Goal: Information Seeking & Learning: Check status

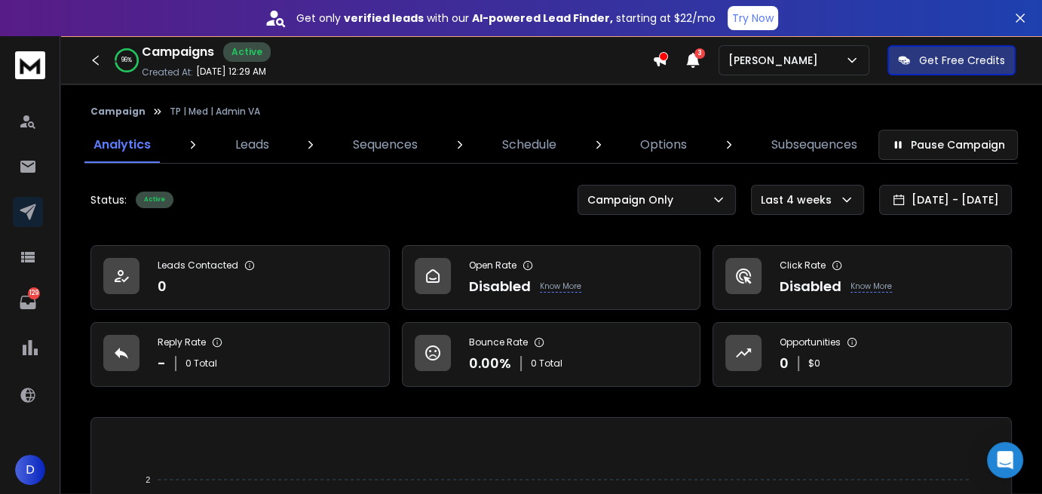
click at [121, 113] on button "Campaign" at bounding box center [117, 112] width 55 height 12
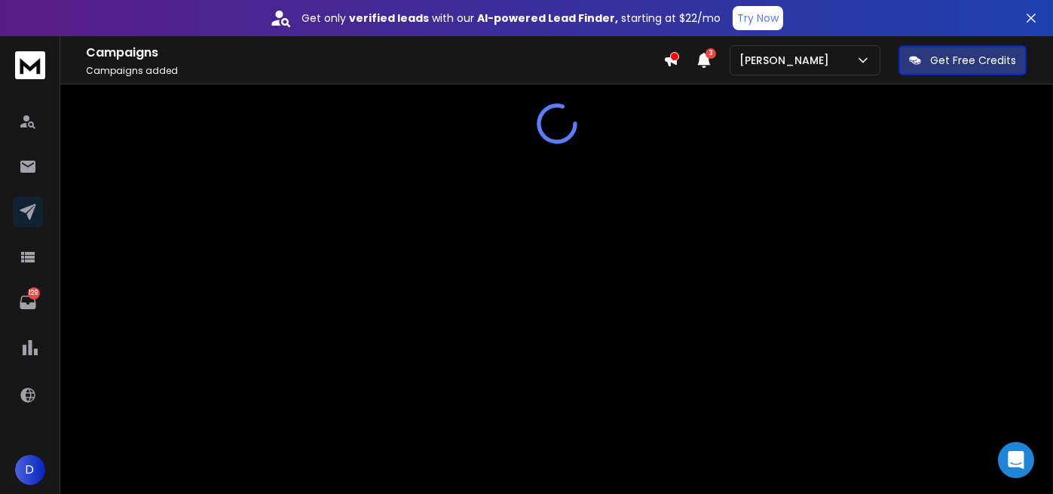
click at [1034, 14] on icon at bounding box center [1031, 18] width 14 height 14
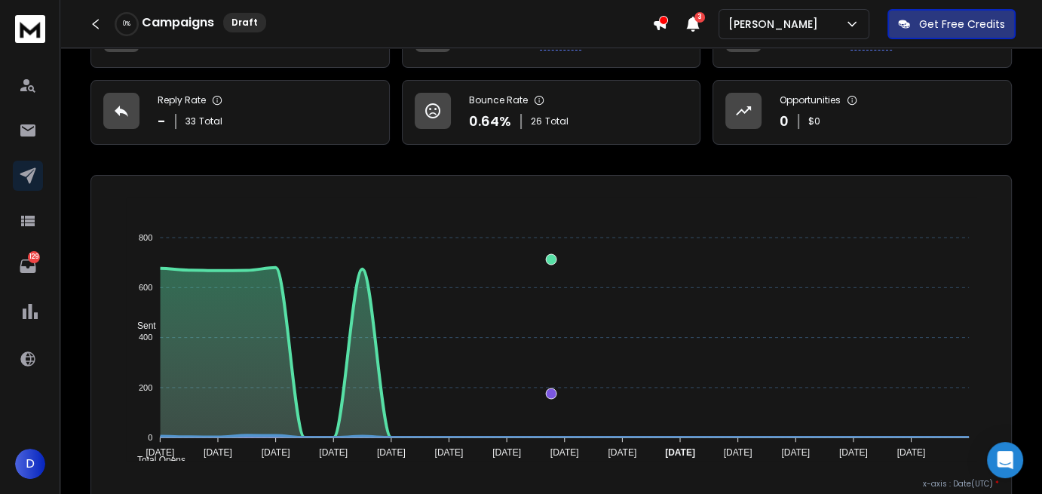
scroll to position [301, 0]
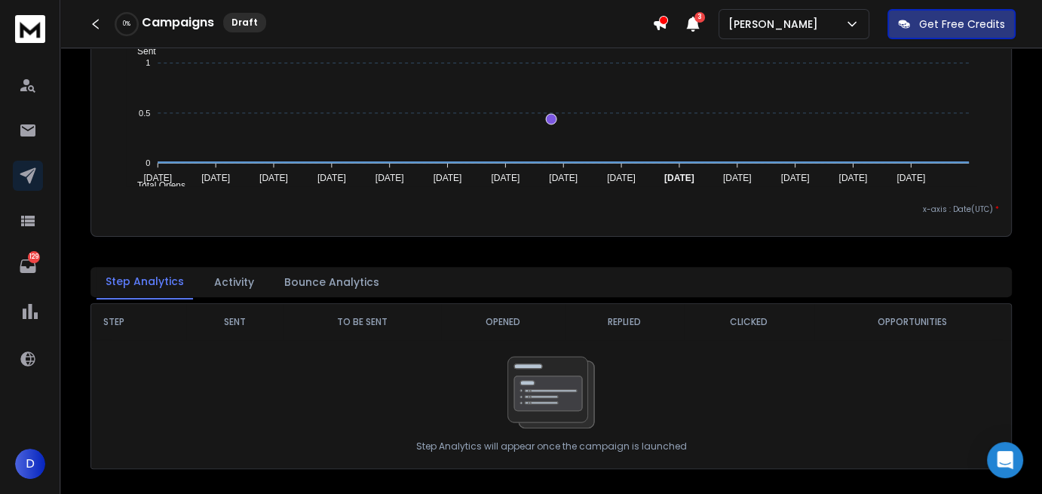
scroll to position [480, 0]
